Goal: Find specific page/section: Find specific page/section

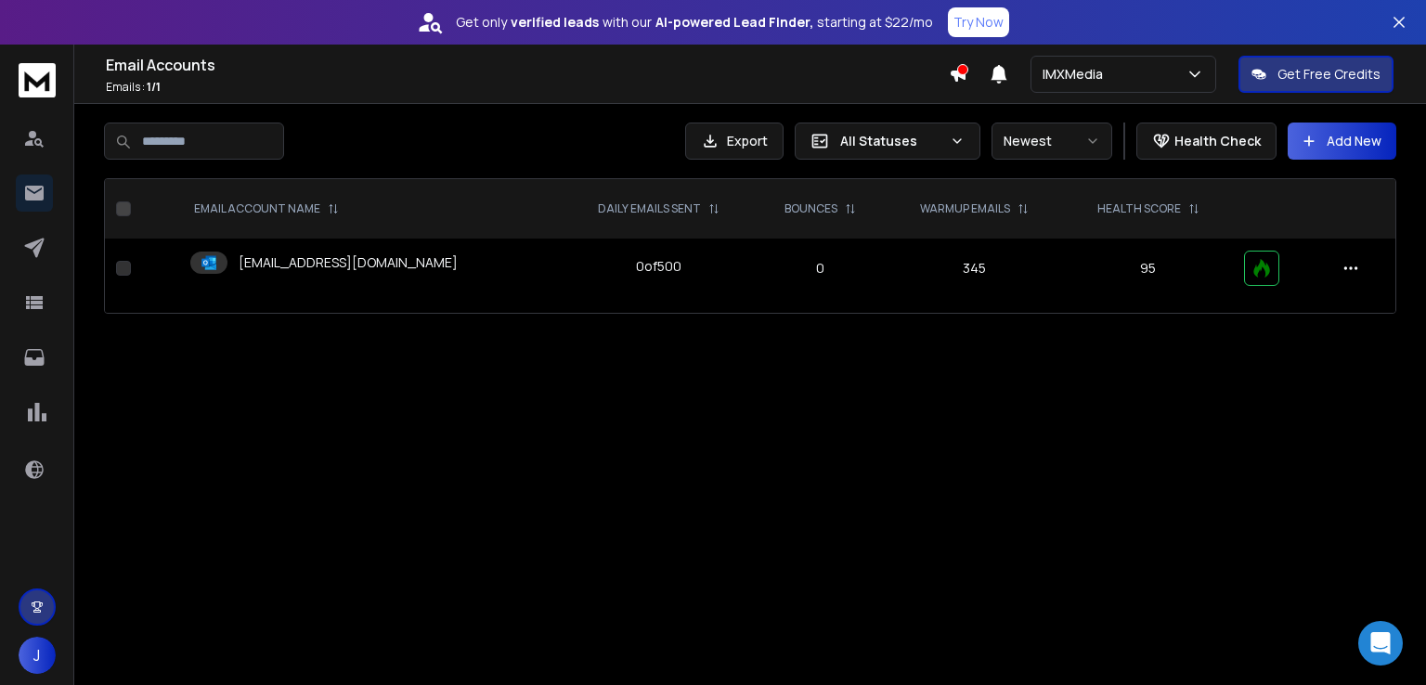
click at [394, 402] on div "Get only verified leads with our AI-powered Lead Finder, starting at $22/mo Try…" at bounding box center [713, 342] width 1426 height 685
click at [385, 270] on p "[EMAIL_ADDRESS][DOMAIN_NAME]" at bounding box center [348, 262] width 219 height 19
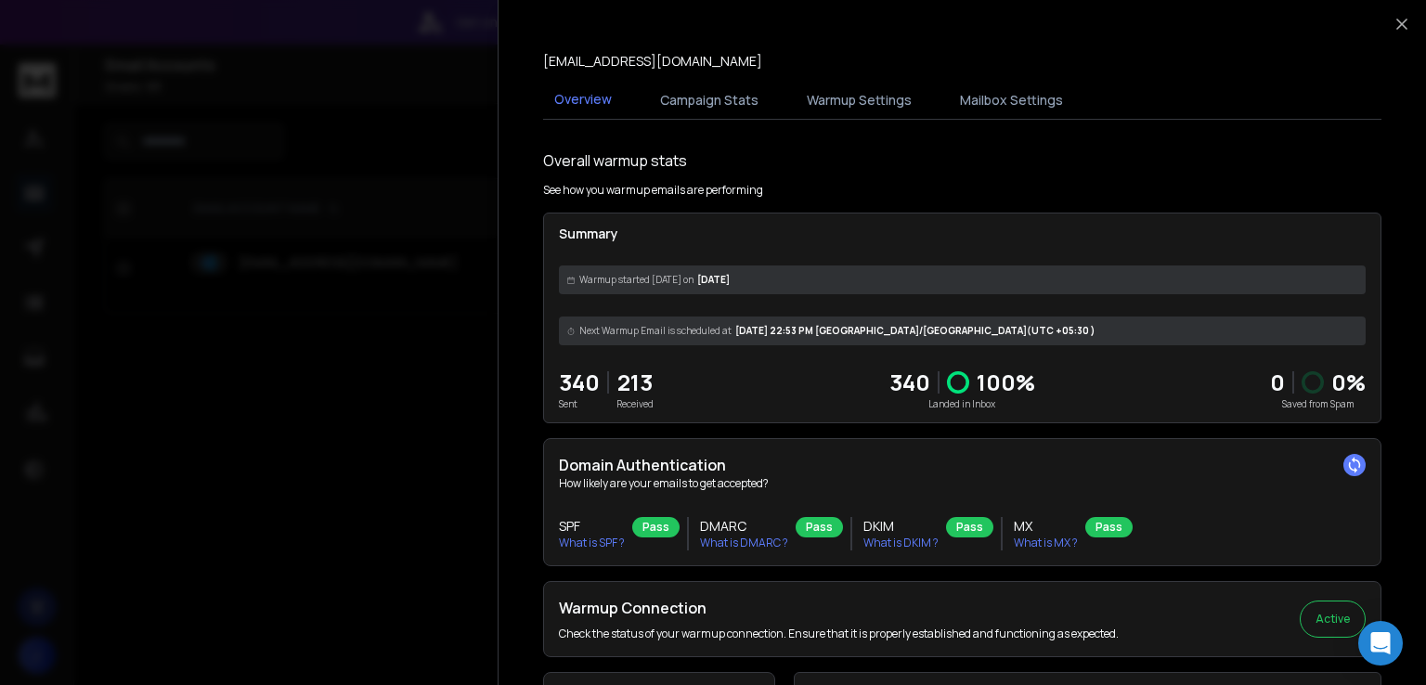
click at [197, 383] on div at bounding box center [713, 342] width 1426 height 685
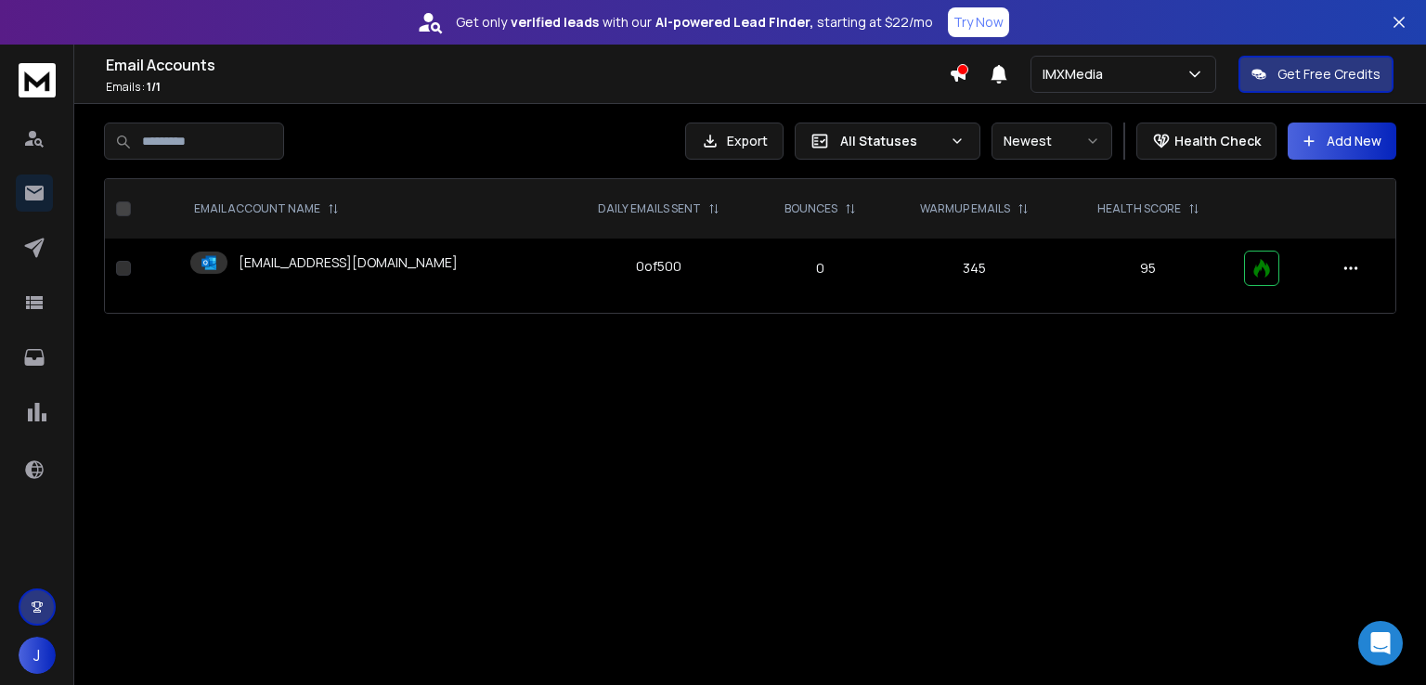
click at [1396, 20] on icon at bounding box center [1398, 22] width 11 height 11
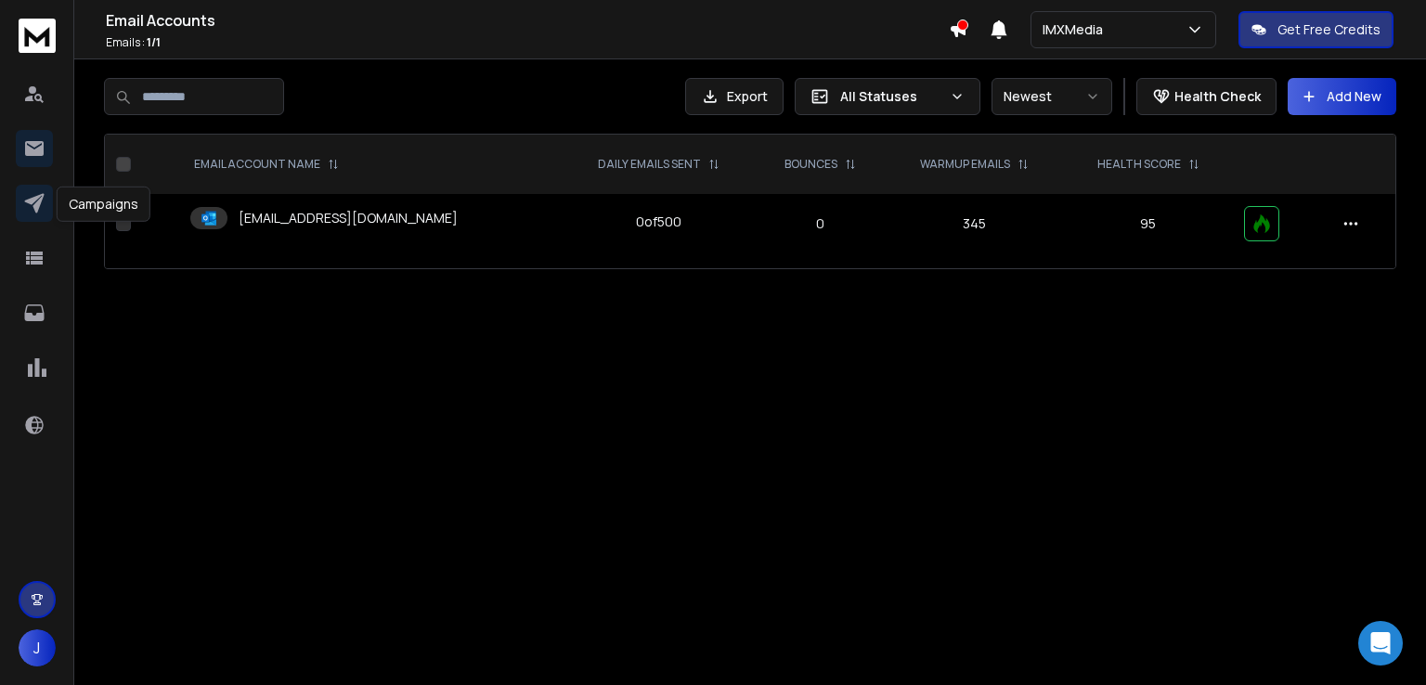
click at [30, 210] on icon at bounding box center [34, 203] width 22 height 22
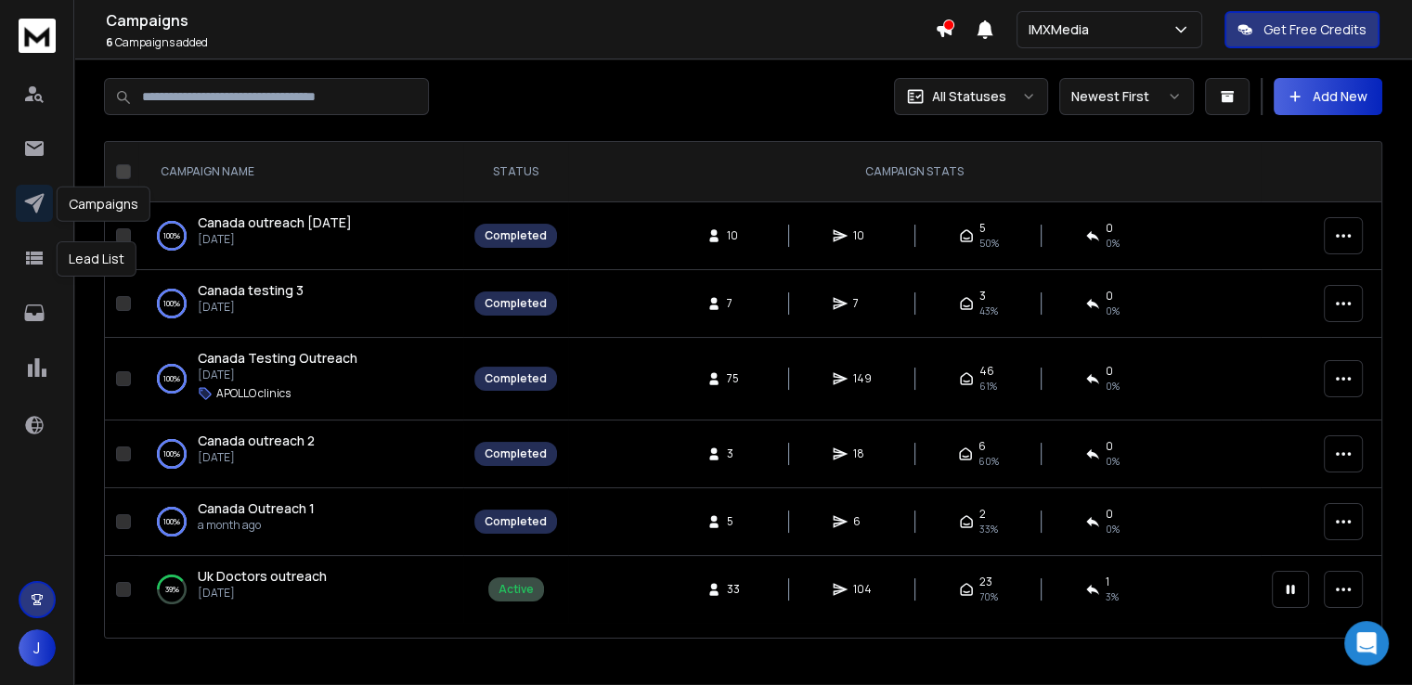
click at [40, 205] on icon at bounding box center [34, 203] width 22 height 22
click at [1098, 42] on button "IMXMedia" at bounding box center [1109, 29] width 186 height 37
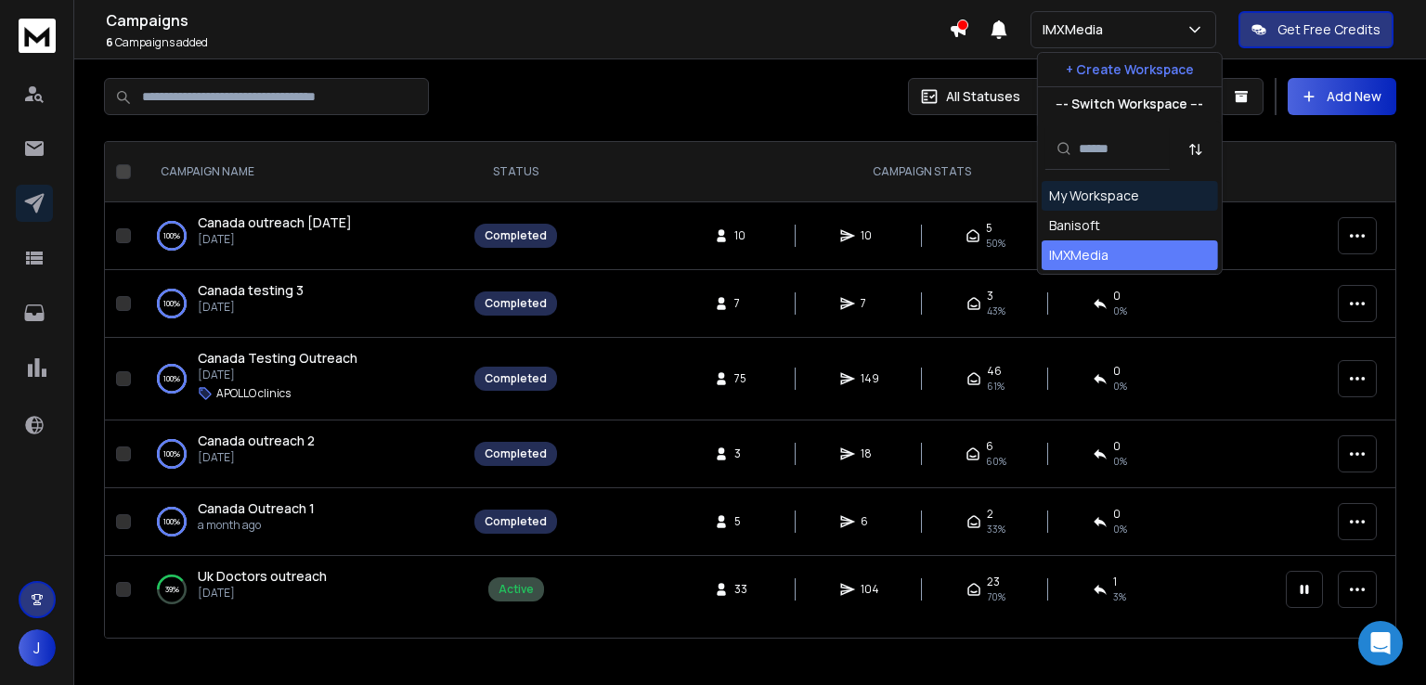
click at [754, 97] on div "Campaigns 6 Campaigns Added All Statuses Newest First Add New" at bounding box center [1073, 96] width 646 height 37
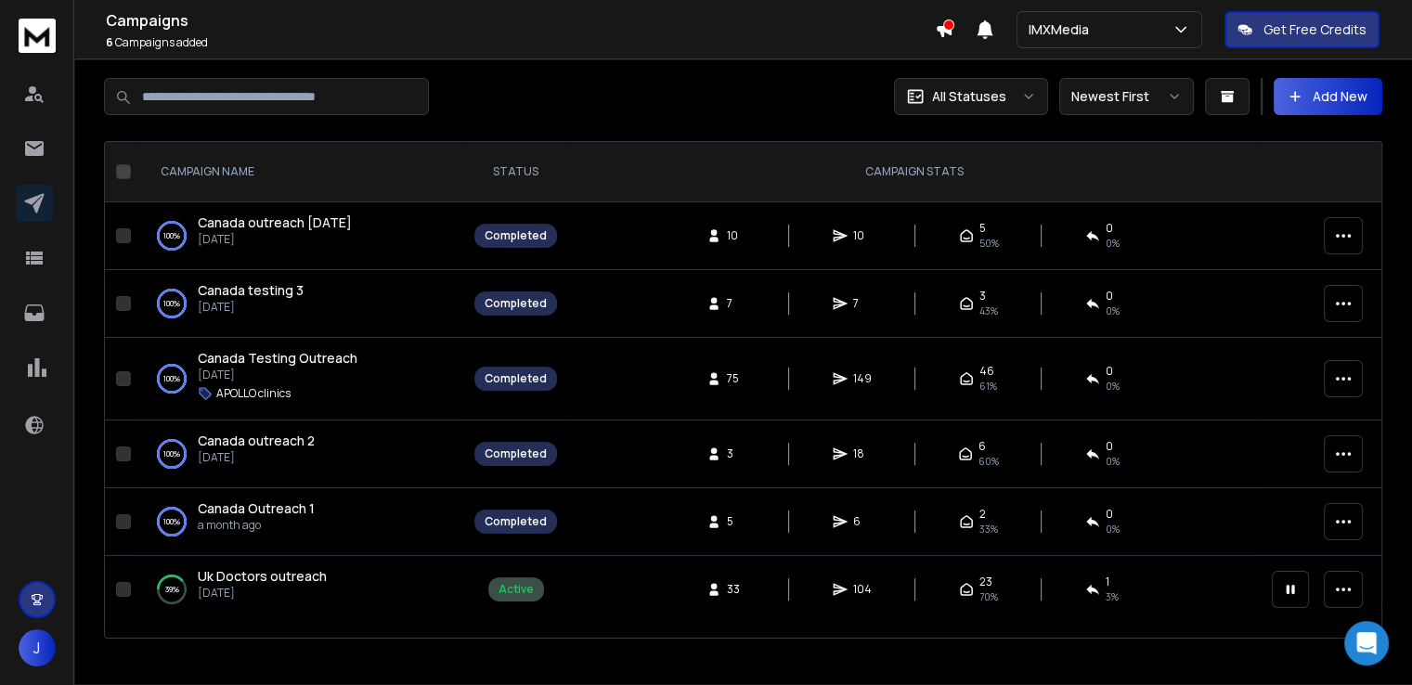
click at [39, 40] on img at bounding box center [37, 36] width 37 height 34
